Goal: Navigation & Orientation: Find specific page/section

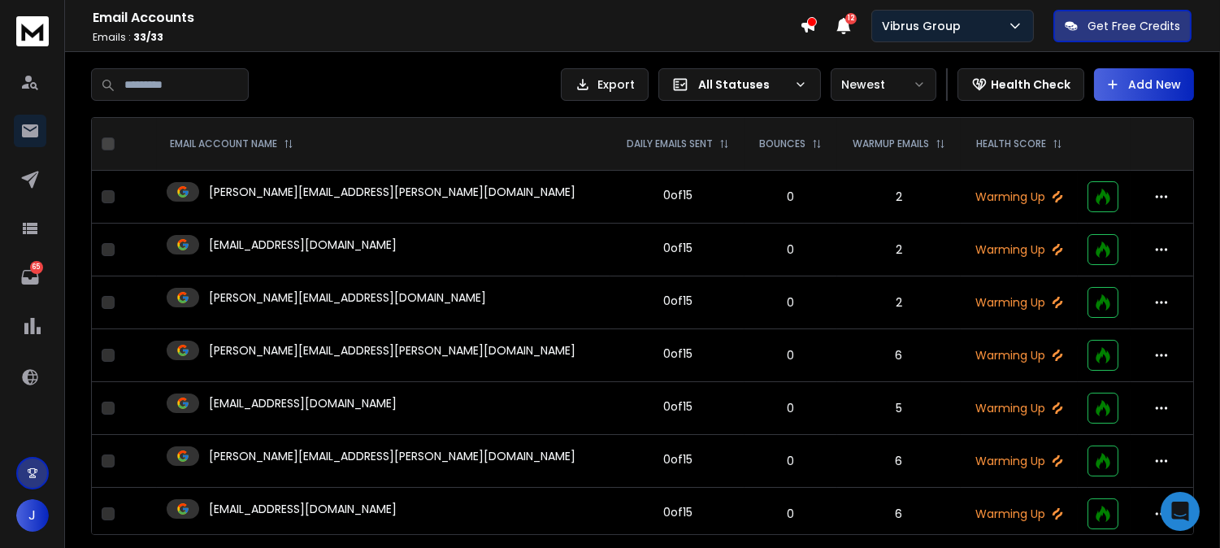
click at [960, 22] on p "Vibrus Group" at bounding box center [924, 26] width 85 height 16
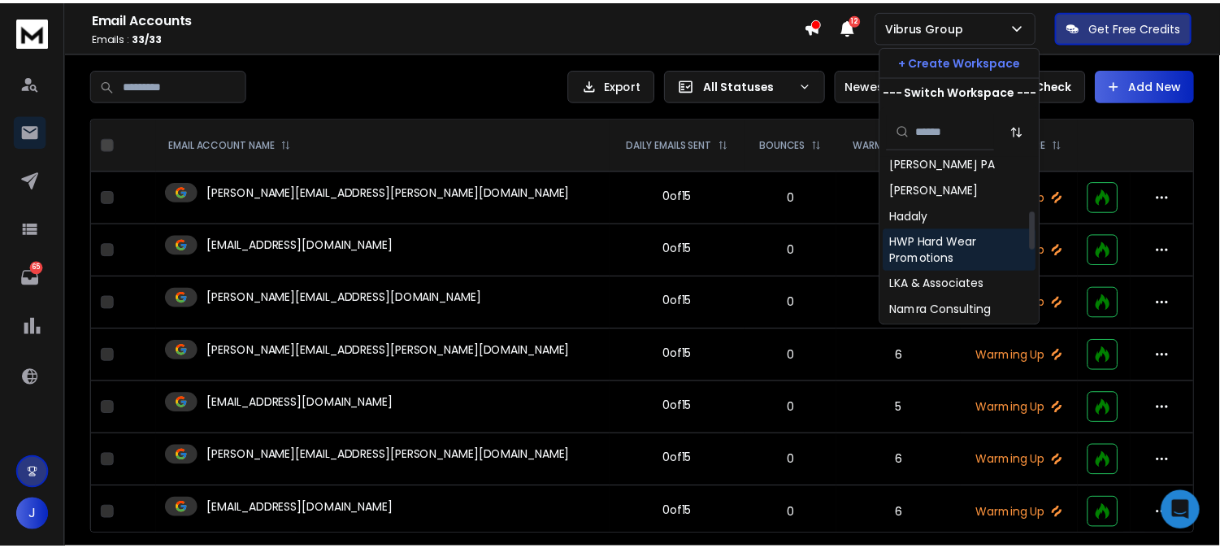
scroll to position [241, 0]
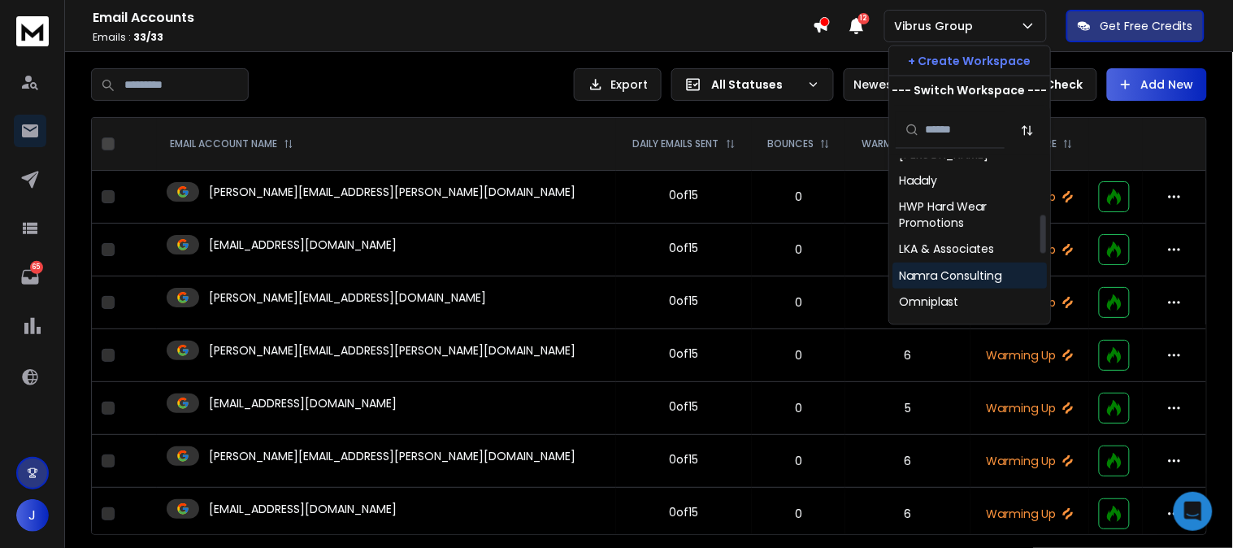
click at [954, 267] on div "Namra Consulting" at bounding box center [950, 275] width 102 height 16
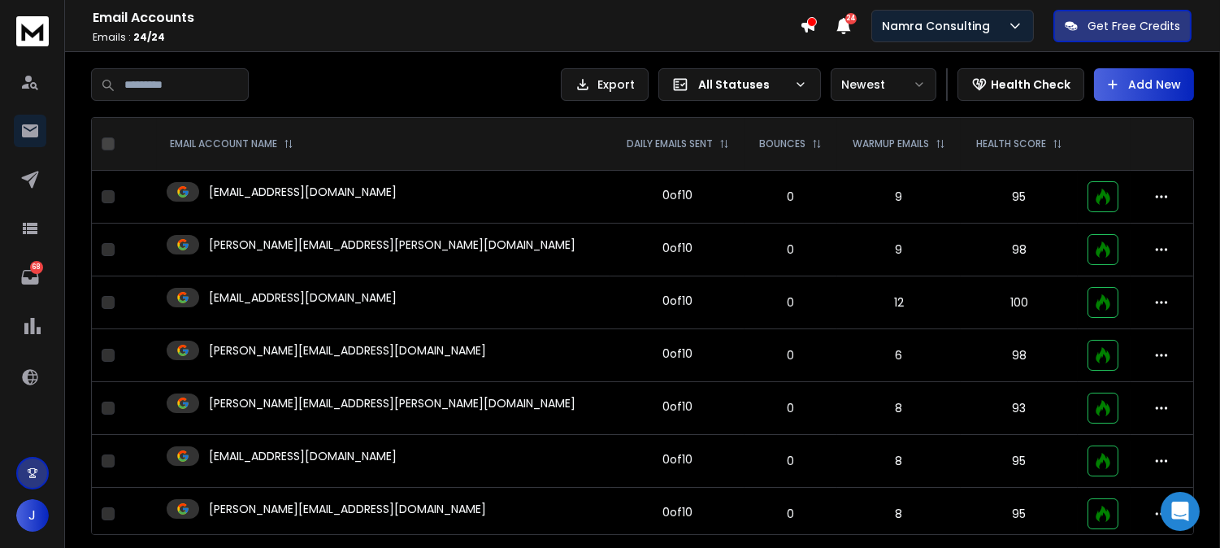
click at [932, 22] on p "Namra Consulting" at bounding box center [939, 26] width 115 height 16
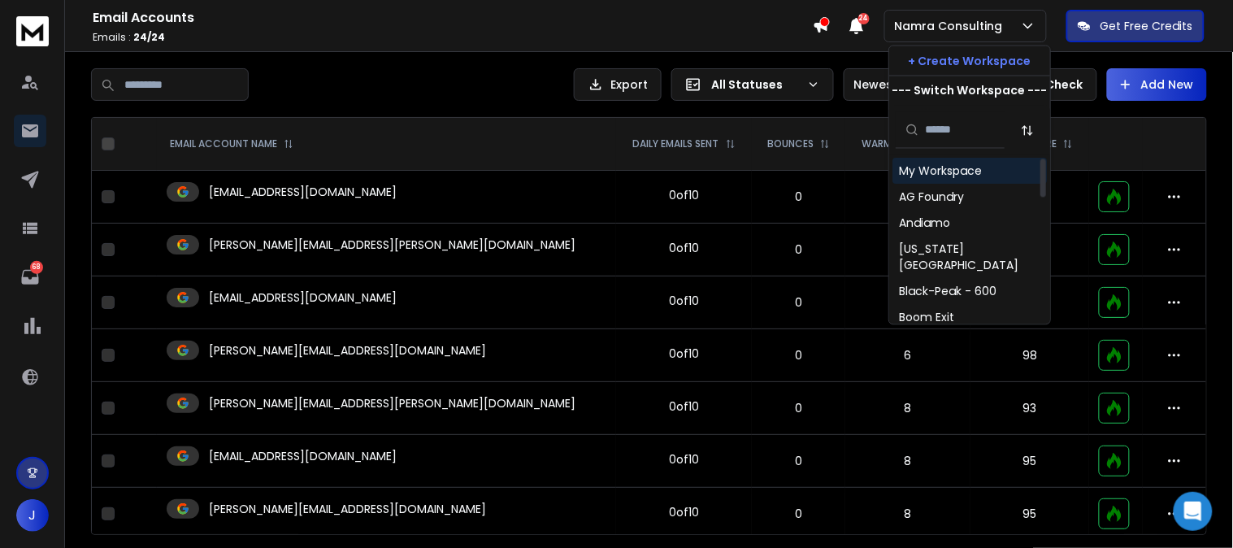
click at [972, 168] on div "My Workspace" at bounding box center [940, 171] width 83 height 16
